Goal: Task Accomplishment & Management: Use online tool/utility

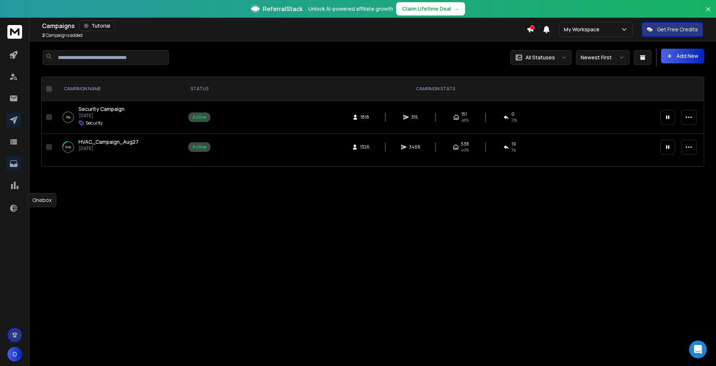
click at [14, 167] on icon at bounding box center [14, 163] width 8 height 7
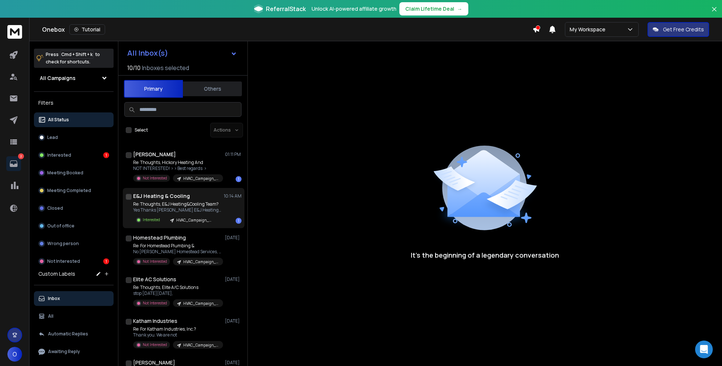
click at [199, 207] on p "Re: Thoughts, E&J Heating&Cooling Team?" at bounding box center [177, 204] width 88 height 6
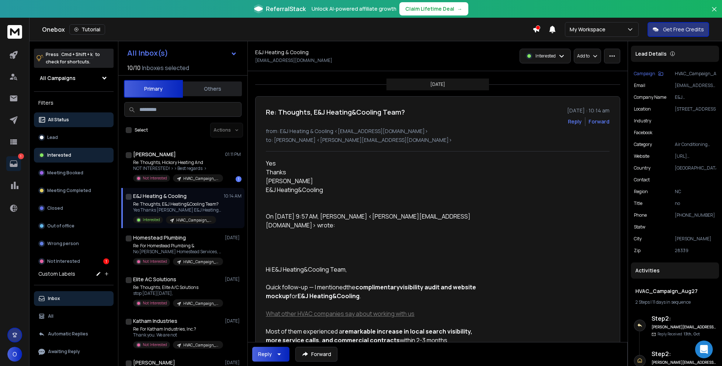
click at [96, 163] on button "Interested" at bounding box center [74, 155] width 80 height 15
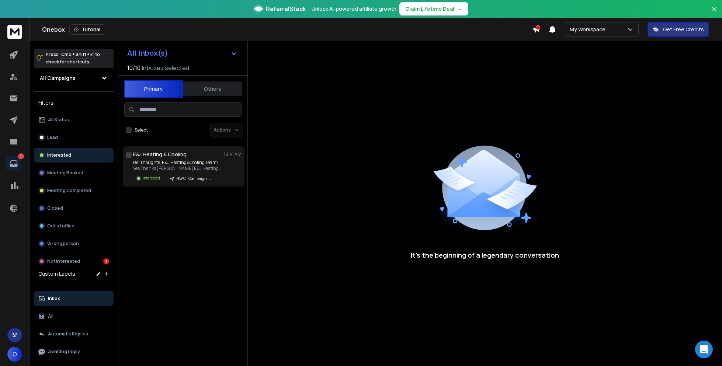
click at [222, 165] on p "Re: Thoughts, E&J Heating&Cooling Team?" at bounding box center [177, 163] width 88 height 6
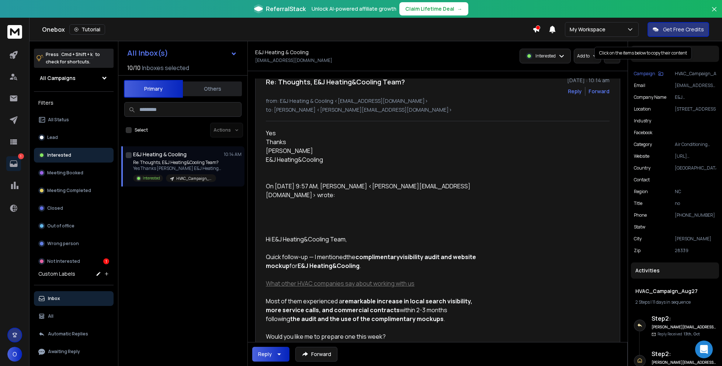
click at [669, 57] on icon at bounding box center [672, 54] width 6 height 6
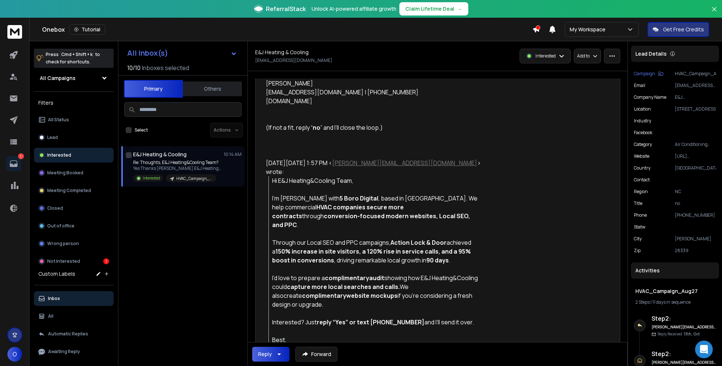
click at [669, 57] on icon at bounding box center [672, 54] width 6 height 6
copy p "www"
click at [674, 159] on p "[URL][DOMAIN_NAME]" at bounding box center [694, 156] width 41 height 6
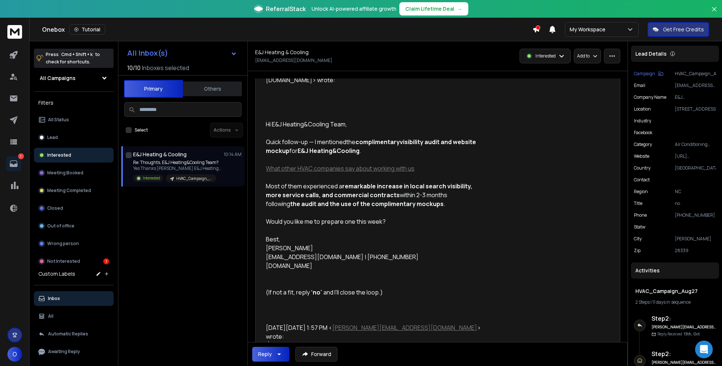
scroll to position [144, 0]
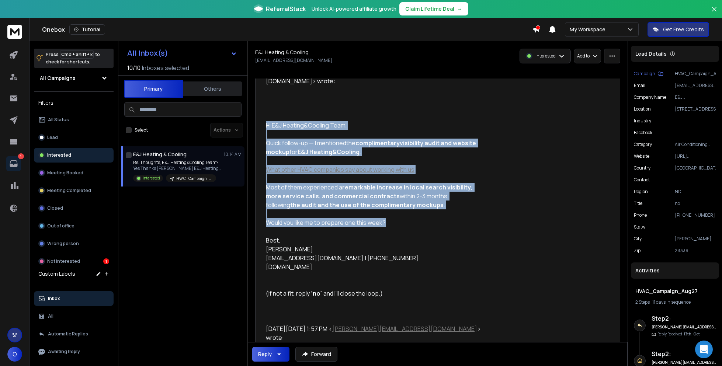
drag, startPoint x: 332, startPoint y: 193, endPoint x: 508, endPoint y: 327, distance: 220.6
click at [481, 327] on div "﻿ Hi E&J Heating&Cooling Team, Quick follow-up — I mentioned the complimentary …" at bounding box center [373, 333] width 215 height 478
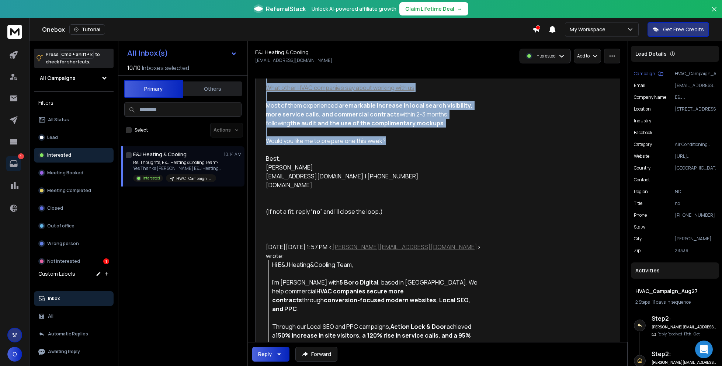
scroll to position [221, 0]
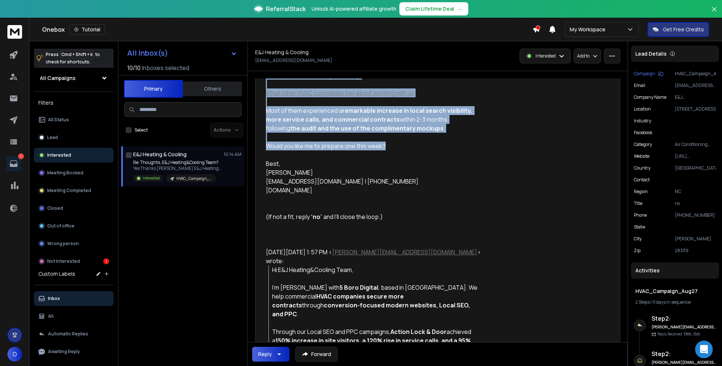
copy div "Hi E&J Heating&Cooling Team, Quick follow-up — I mentioned the complimentary vi…"
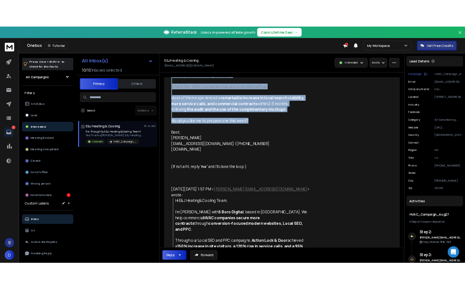
scroll to position [0, 0]
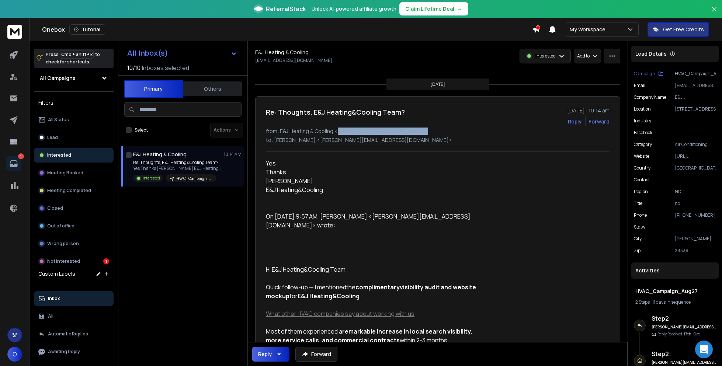
drag, startPoint x: 420, startPoint y: 167, endPoint x: 516, endPoint y: 164, distance: 95.9
click at [516, 135] on p "from: E&J Heating & Cooling <[EMAIL_ADDRESS][DOMAIN_NAME]>" at bounding box center [438, 131] width 344 height 7
copy p "[EMAIL_ADDRESS][DOMAIN_NAME]"
